Goal: Task Accomplishment & Management: Manage account settings

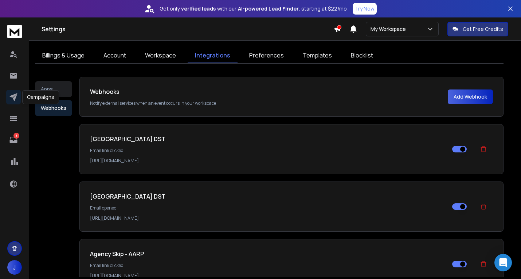
click at [14, 98] on icon at bounding box center [13, 97] width 8 height 8
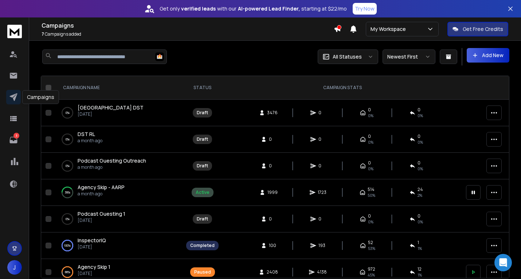
click at [13, 98] on icon at bounding box center [13, 97] width 8 height 8
click at [116, 107] on span "[GEOGRAPHIC_DATA] DST" at bounding box center [111, 107] width 66 height 7
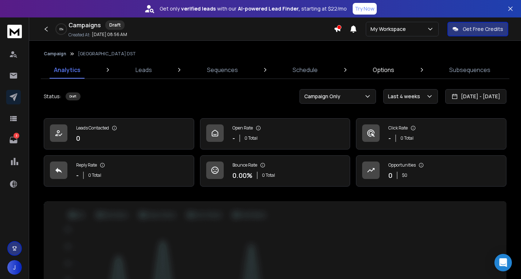
click at [387, 69] on p "Options" at bounding box center [383, 70] width 21 height 9
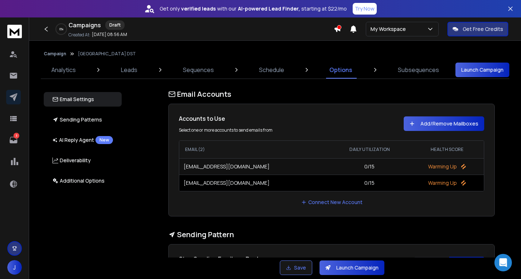
scroll to position [66, 0]
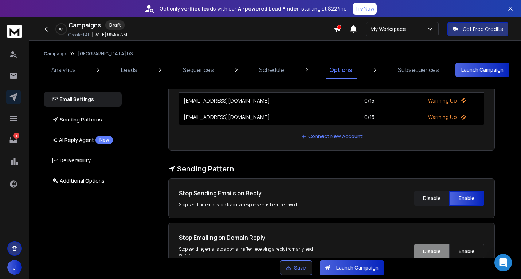
click at [344, 272] on button "Launch Campaign" at bounding box center [351, 268] width 65 height 15
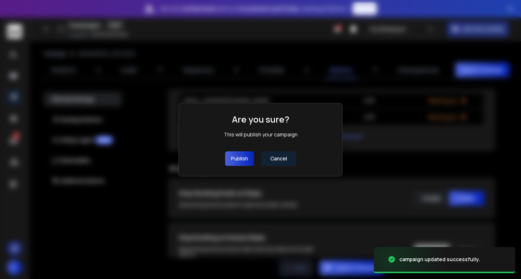
click at [233, 154] on button "Publish" at bounding box center [239, 159] width 29 height 15
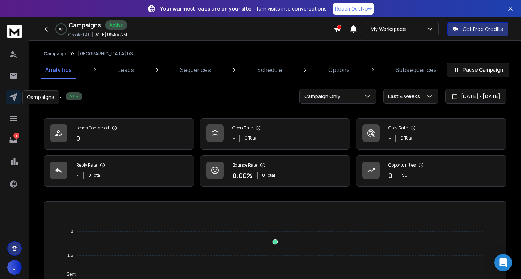
click at [12, 103] on link at bounding box center [13, 97] width 15 height 15
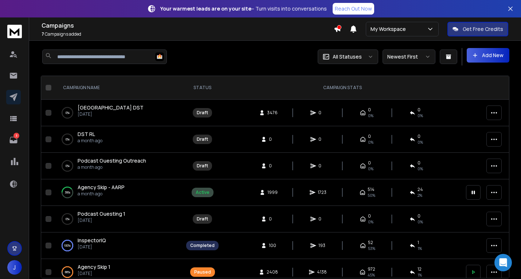
click at [494, 140] on icon "button" at bounding box center [494, 139] width 6 height 1
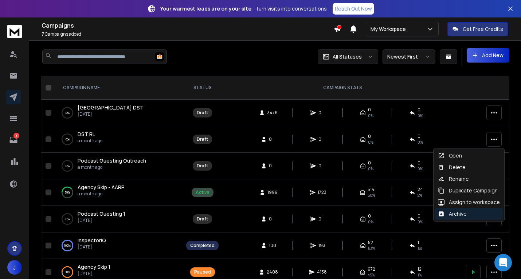
click at [458, 217] on div "Archive" at bounding box center [452, 214] width 29 height 7
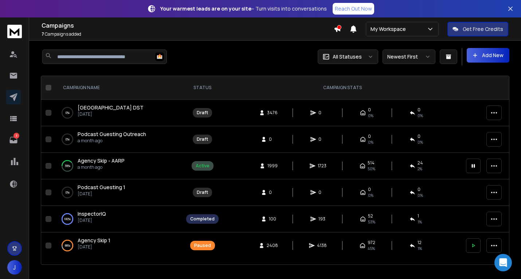
click at [90, 109] on span "[GEOGRAPHIC_DATA] DST" at bounding box center [111, 107] width 66 height 7
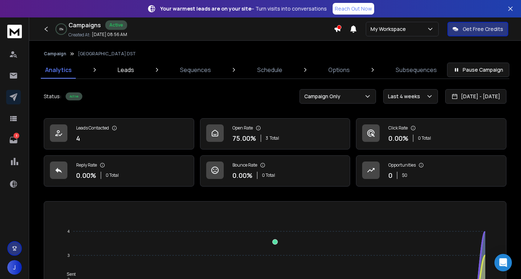
click at [130, 71] on p "Leads" at bounding box center [126, 70] width 16 height 9
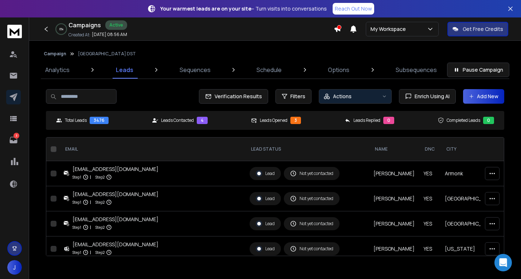
click at [372, 97] on div "Actions" at bounding box center [351, 96] width 55 height 7
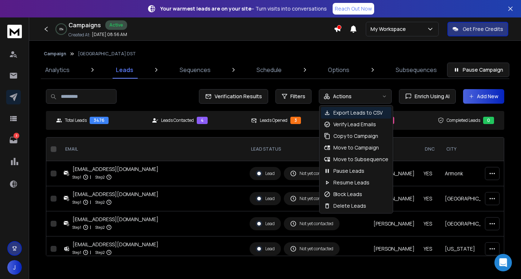
click at [236, 114] on div "Total Leads 3476 Leads Contacted 4 Leads Opened 3 Leads Replied 0 Completed Lea…" at bounding box center [275, 120] width 458 height 19
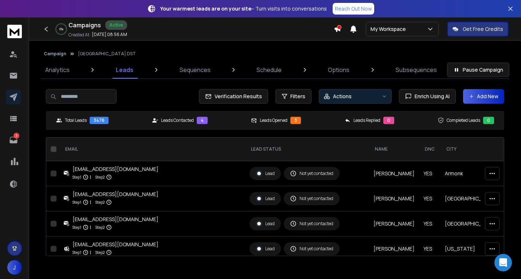
click at [377, 97] on div "Actions" at bounding box center [351, 96] width 55 height 7
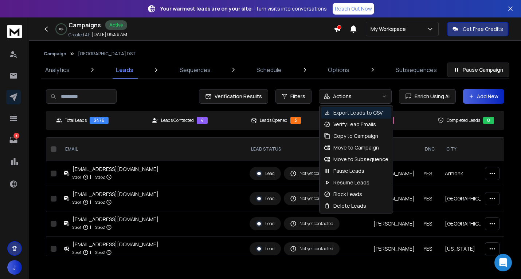
click at [279, 105] on div "Verification Results Filters Actions Enrich Using AI Add New Total Leads 3476 L…" at bounding box center [275, 169] width 458 height 160
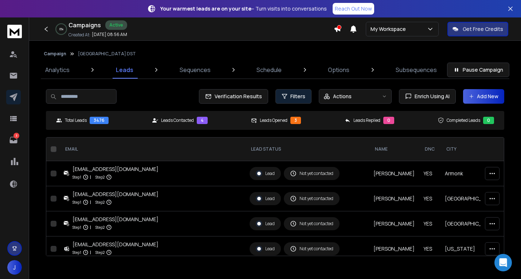
click at [293, 94] on span "Filters" at bounding box center [297, 96] width 15 height 7
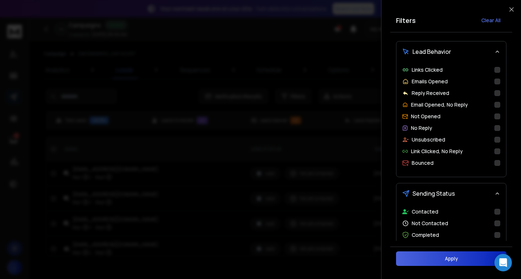
click at [497, 81] on button "Emails Opened" at bounding box center [497, 82] width 6 height 6
click at [497, 72] on button "Links Clicked" at bounding box center [497, 70] width 6 height 6
click at [444, 261] on button "Apply" at bounding box center [451, 259] width 110 height 15
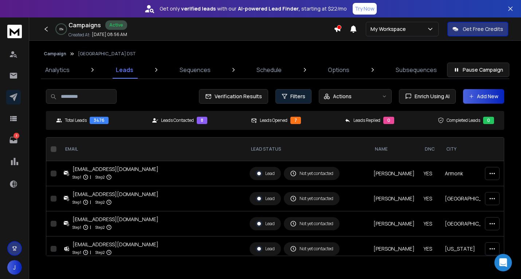
click at [299, 97] on span "Filters" at bounding box center [297, 96] width 15 height 7
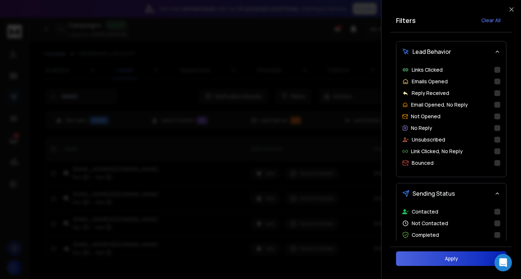
click at [496, 81] on button "Emails Opened" at bounding box center [497, 82] width 6 height 6
click at [495, 68] on button "Links Clicked" at bounding box center [497, 70] width 6 height 6
click at [438, 262] on button "Apply" at bounding box center [451, 259] width 110 height 15
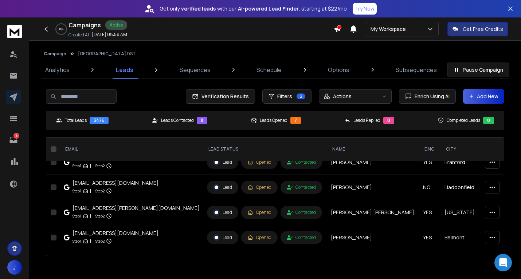
scroll to position [87, 0]
click at [493, 190] on icon "button" at bounding box center [492, 187] width 7 height 7
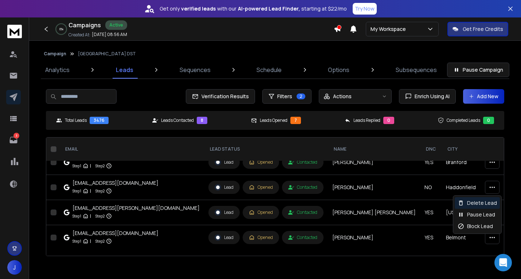
click at [328, 189] on td "[PERSON_NAME]" at bounding box center [374, 187] width 92 height 25
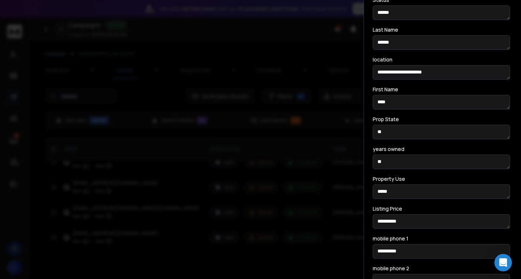
scroll to position [232, 0]
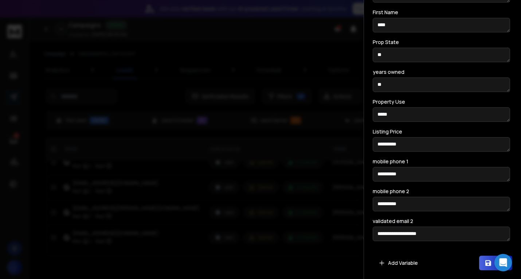
drag, startPoint x: 444, startPoint y: 236, endPoint x: 397, endPoint y: 20, distance: 221.2
click at [397, 20] on form "**********" at bounding box center [443, 51] width 140 height 440
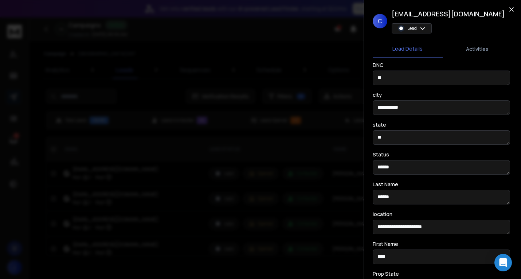
click at [510, 8] on icon "button" at bounding box center [512, 10] width 4 height 4
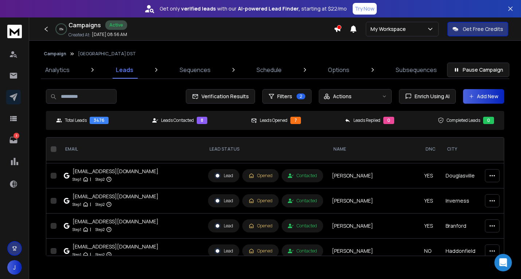
scroll to position [0, 0]
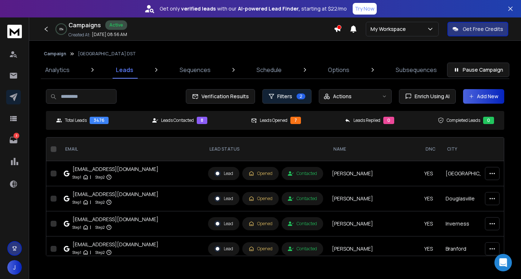
click at [286, 95] on span "Filters" at bounding box center [284, 96] width 15 height 7
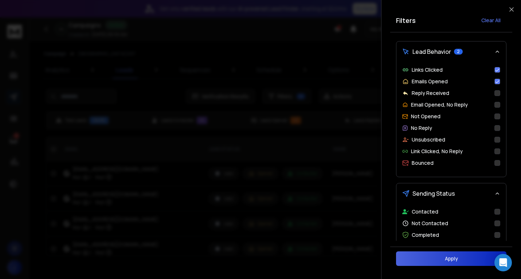
click at [443, 258] on button "Apply" at bounding box center [451, 259] width 110 height 15
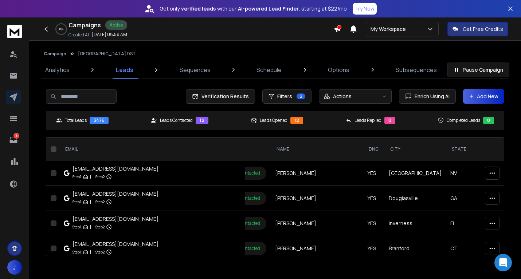
scroll to position [0, 0]
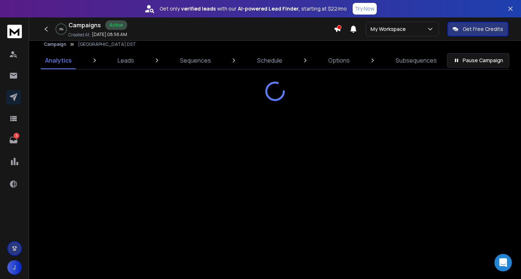
scroll to position [10, 0]
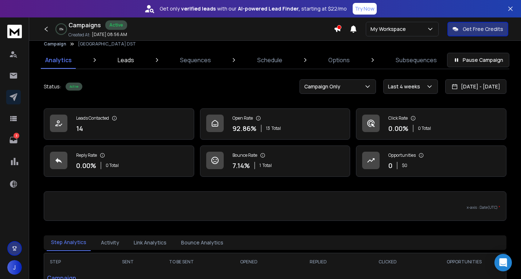
click at [133, 61] on p "Leads" at bounding box center [126, 60] width 16 height 9
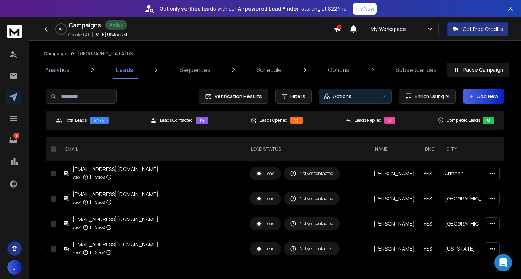
click at [350, 99] on p "Actions" at bounding box center [342, 96] width 19 height 7
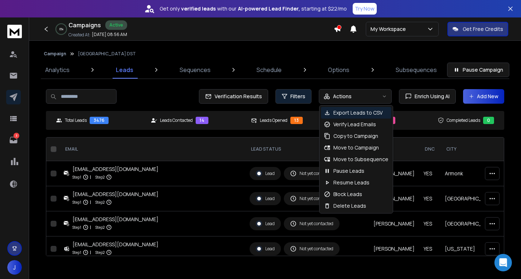
click at [305, 98] on span "Filters" at bounding box center [297, 96] width 15 height 7
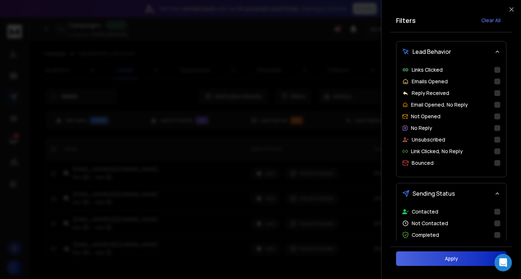
click at [495, 72] on button "Links Clicked" at bounding box center [497, 70] width 6 height 6
click at [497, 81] on button "Emails Opened" at bounding box center [497, 82] width 6 height 6
click at [424, 255] on button "Apply" at bounding box center [451, 259] width 110 height 15
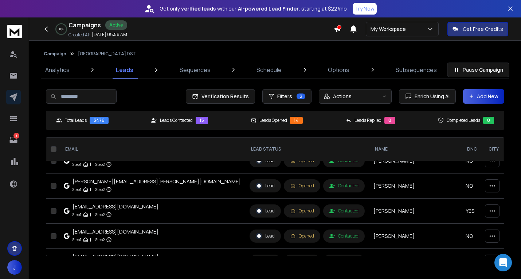
scroll to position [162, 0]
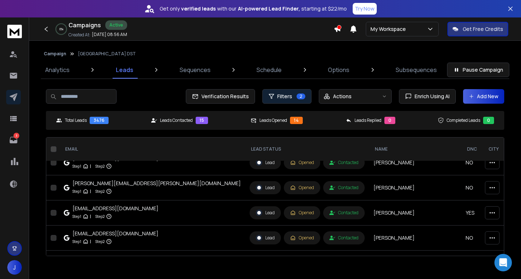
click at [278, 95] on span "Filters" at bounding box center [284, 96] width 15 height 7
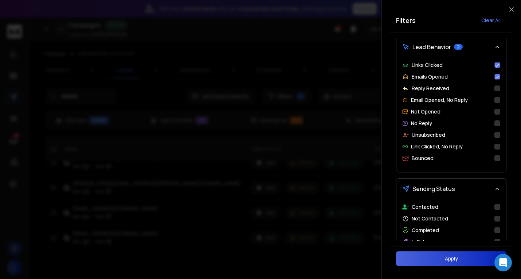
scroll to position [0, 0]
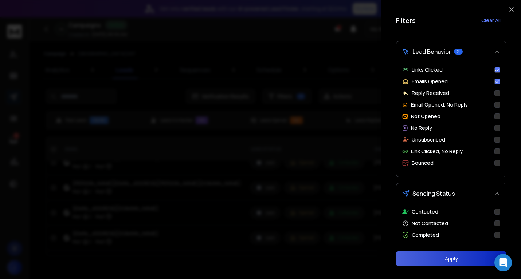
click at [459, 258] on button "Apply" at bounding box center [451, 259] width 110 height 15
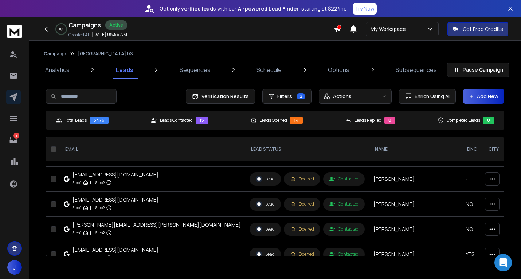
scroll to position [126, 0]
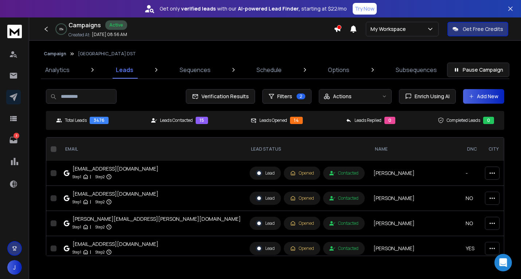
click at [122, 219] on div "arthur.hoey@gmail.com" at bounding box center [156, 219] width 168 height 7
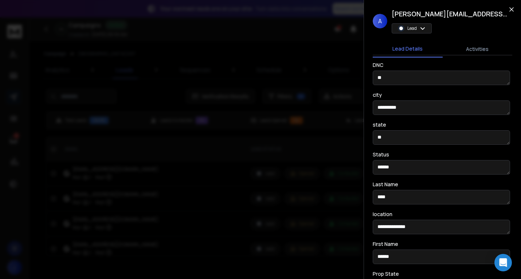
click at [510, 9] on icon "button" at bounding box center [512, 10] width 4 height 4
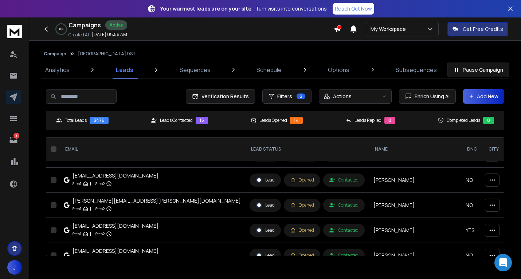
scroll to position [145, 0]
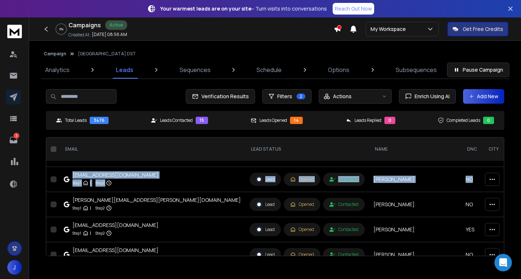
drag, startPoint x: 345, startPoint y: 181, endPoint x: 71, endPoint y: 176, distance: 274.8
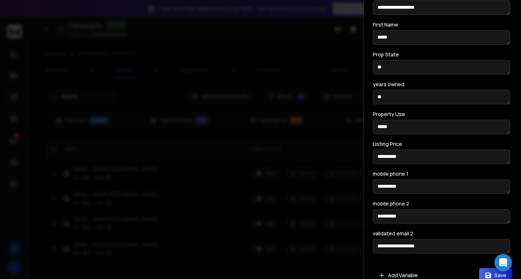
scroll to position [223, 0]
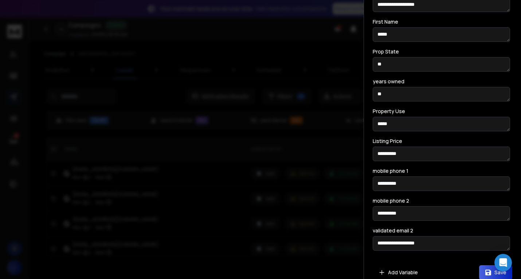
drag, startPoint x: 414, startPoint y: 182, endPoint x: 371, endPoint y: 183, distance: 43.0
click at [371, 183] on div "**********" at bounding box center [442, 139] width 157 height 279
drag, startPoint x: 417, startPoint y: 213, endPoint x: 366, endPoint y: 212, distance: 51.0
click at [366, 212] on div "**********" at bounding box center [442, 139] width 157 height 279
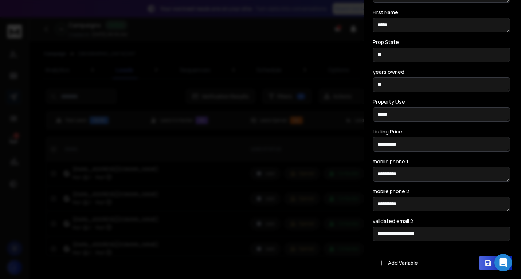
scroll to position [232, 0]
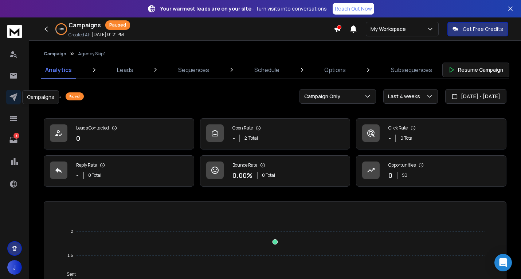
click at [36, 99] on div "Campaigns" at bounding box center [40, 97] width 37 height 14
click at [13, 97] on icon at bounding box center [13, 97] width 9 height 9
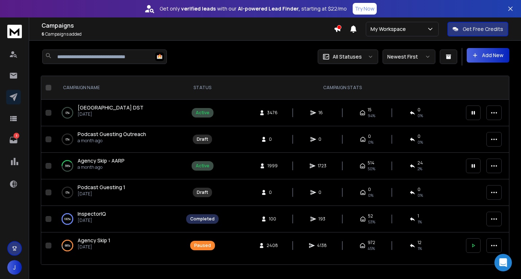
click at [123, 107] on span "[GEOGRAPHIC_DATA] DST" at bounding box center [111, 107] width 66 height 7
